Goal: Task Accomplishment & Management: Manage account settings

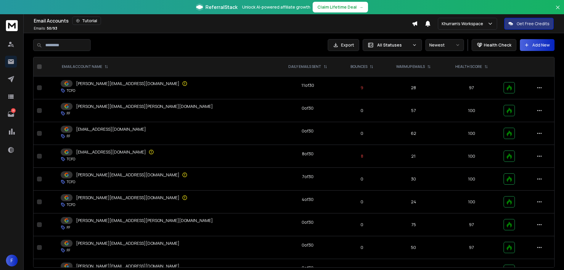
click at [472, 23] on p "Khurram's Workspace" at bounding box center [463, 24] width 44 height 6
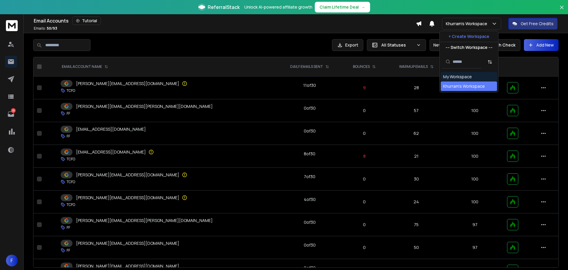
click at [170, 37] on div "Export All Statuses Newest Health Check Add New EMAIL ACCOUNT NAME DAILY EMAILS…" at bounding box center [296, 153] width 544 height 240
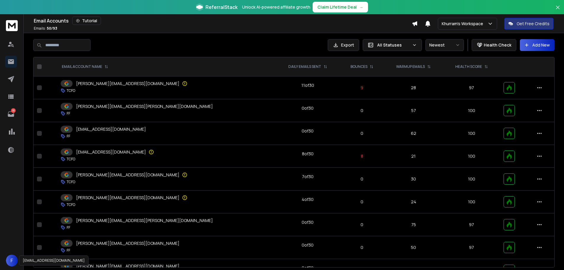
click at [14, 259] on span "F" at bounding box center [12, 260] width 12 height 12
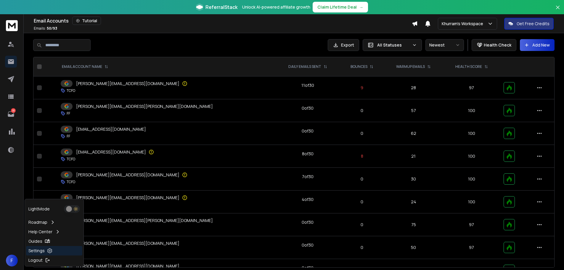
click at [36, 250] on p "Settings" at bounding box center [36, 250] width 16 height 6
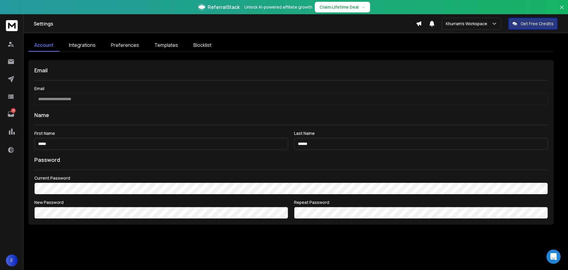
click at [89, 47] on link "Integrations" at bounding box center [82, 45] width 38 height 12
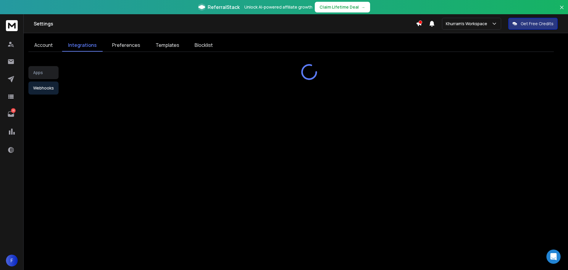
click at [41, 91] on button "Webhooks" at bounding box center [43, 87] width 30 height 13
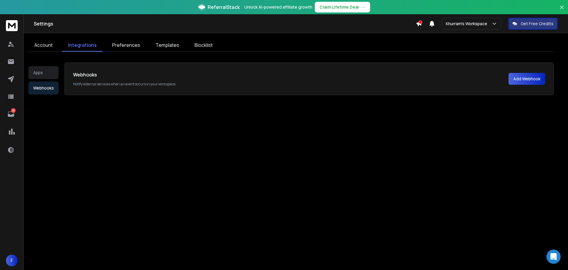
click at [191, 45] on link "Blocklist" at bounding box center [204, 45] width 30 height 12
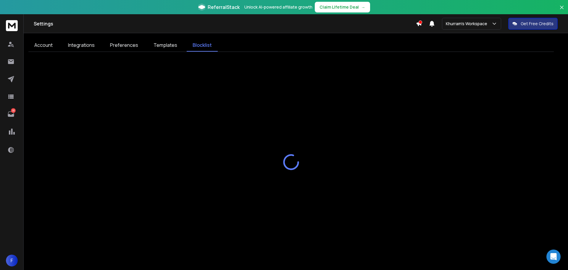
click at [75, 46] on link "Integrations" at bounding box center [81, 45] width 38 height 12
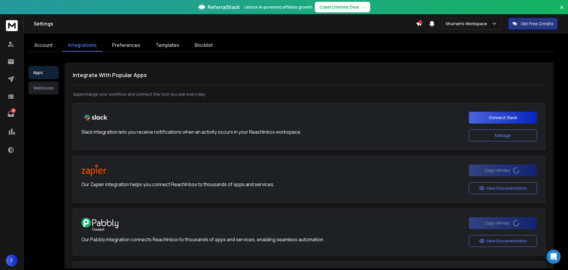
click at [561, 8] on icon "Close banner" at bounding box center [561, 7] width 5 height 5
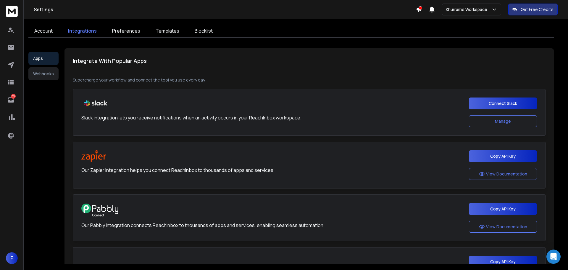
scroll to position [94, 0]
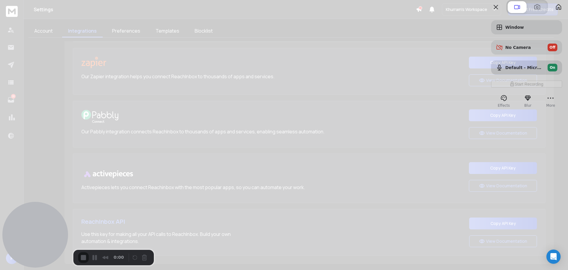
click at [444, 63] on div at bounding box center [284, 135] width 568 height 270
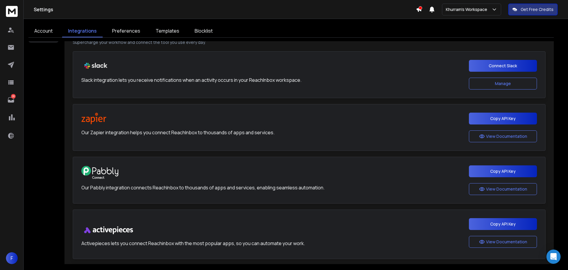
scroll to position [0, 0]
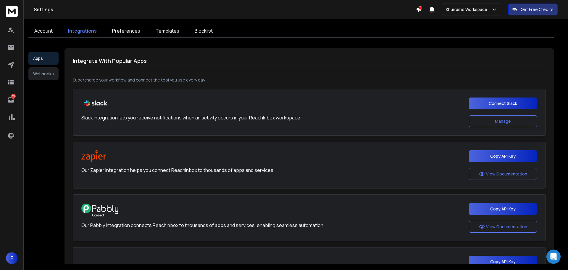
click at [48, 75] on button "Webhooks" at bounding box center [43, 73] width 30 height 13
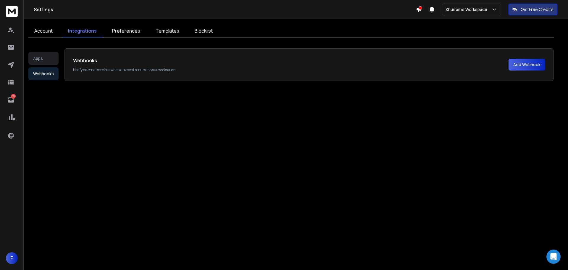
click at [522, 64] on button "Add Webhook" at bounding box center [527, 65] width 37 height 12
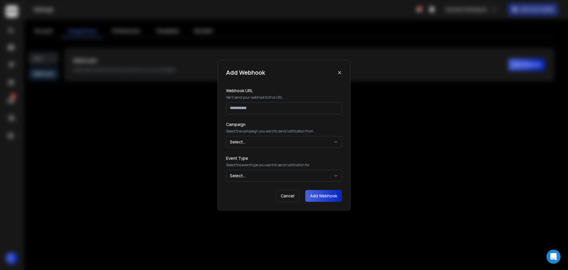
click at [258, 143] on button "Select..." at bounding box center [284, 142] width 116 height 12
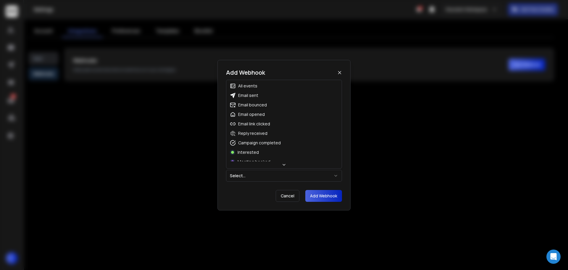
click at [258, 175] on button "Select..." at bounding box center [284, 176] width 116 height 12
click at [270, 174] on button "Select..." at bounding box center [284, 176] width 116 height 12
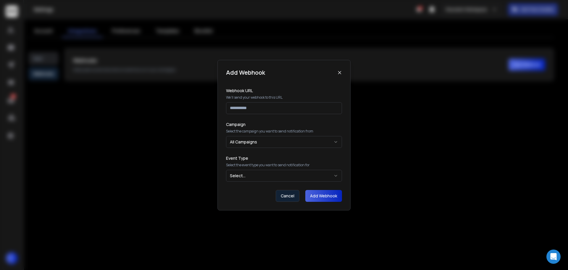
click at [281, 196] on button "Cancel" at bounding box center [288, 196] width 24 height 12
